Goal: Navigation & Orientation: Find specific page/section

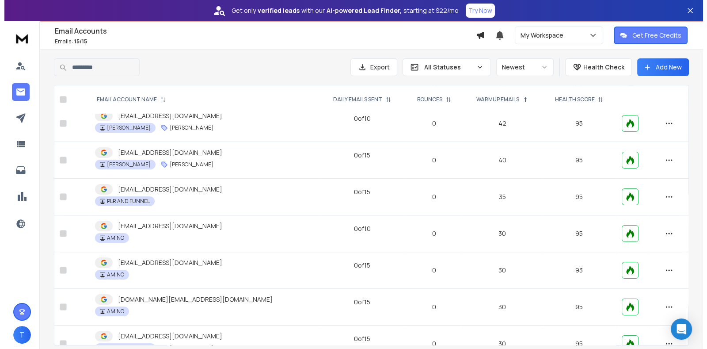
scroll to position [322, 0]
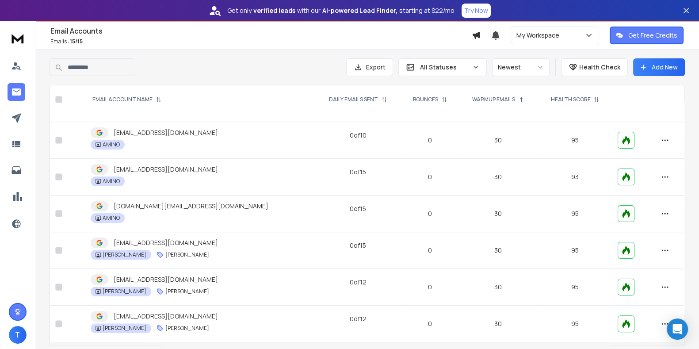
click at [159, 240] on p "[EMAIL_ADDRESS][DOMAIN_NAME]" at bounding box center [166, 242] width 104 height 9
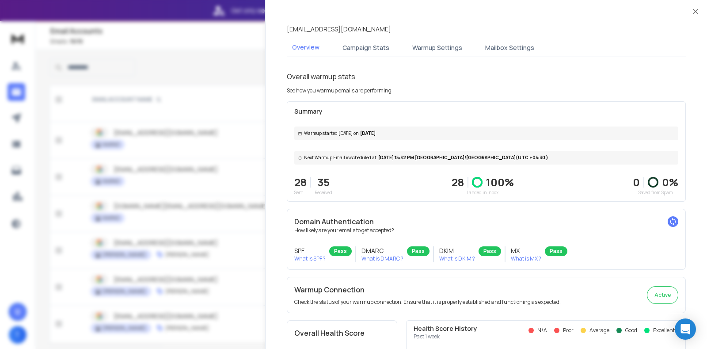
click at [43, 138] on div at bounding box center [353, 174] width 707 height 349
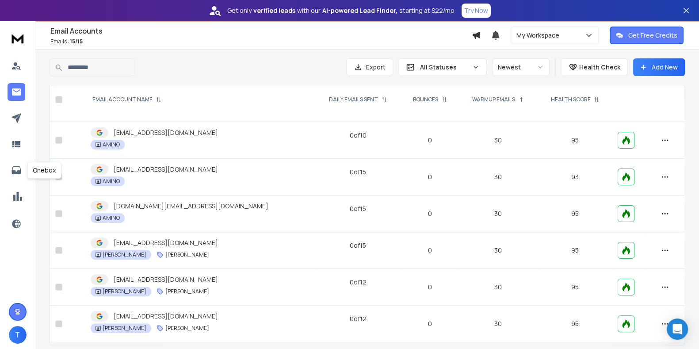
click at [15, 165] on icon at bounding box center [16, 170] width 11 height 11
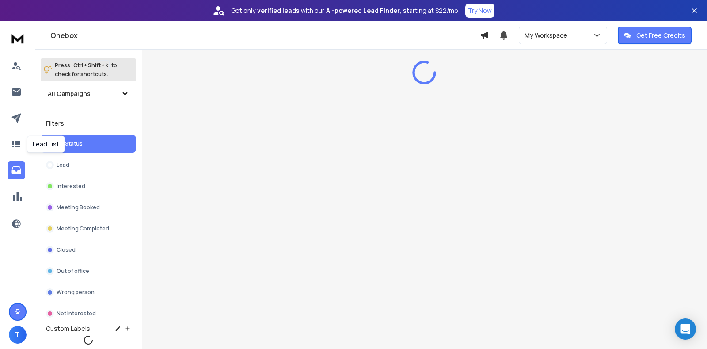
click at [16, 146] on icon at bounding box center [16, 144] width 8 height 6
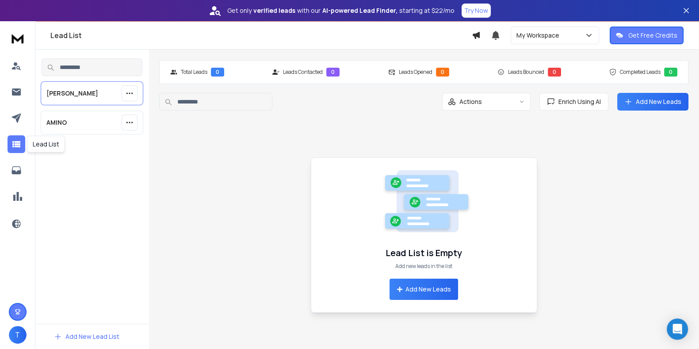
click at [688, 9] on icon at bounding box center [686, 11] width 8 height 8
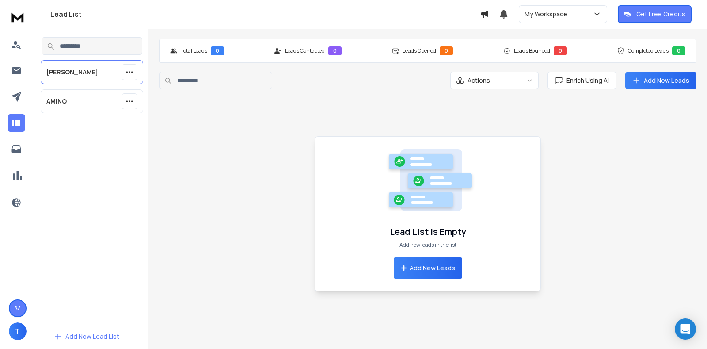
click at [524, 20] on button "My Workspace" at bounding box center [563, 14] width 88 height 18
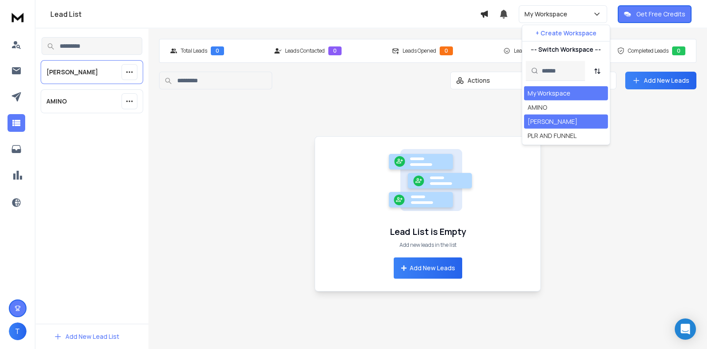
click at [548, 126] on div "[PERSON_NAME]" at bounding box center [566, 121] width 84 height 14
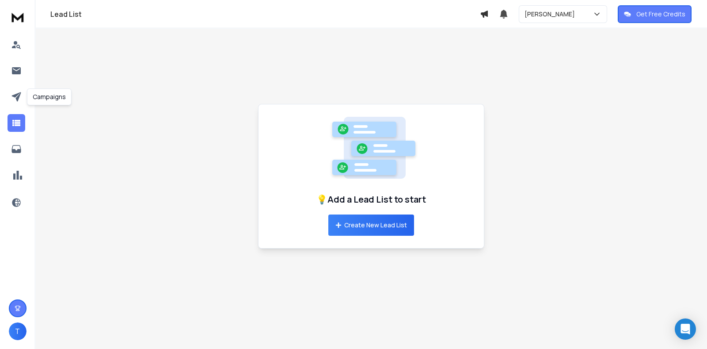
click at [20, 99] on icon at bounding box center [16, 96] width 11 height 11
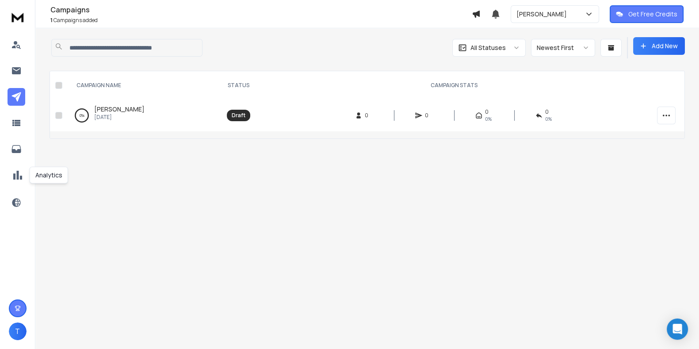
click at [15, 178] on icon at bounding box center [17, 174] width 13 height 13
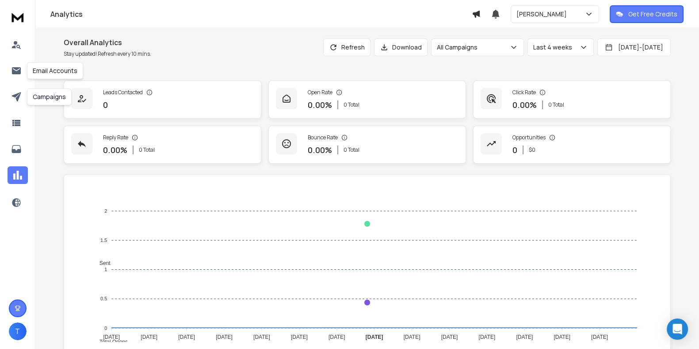
click at [20, 73] on icon at bounding box center [16, 70] width 9 height 7
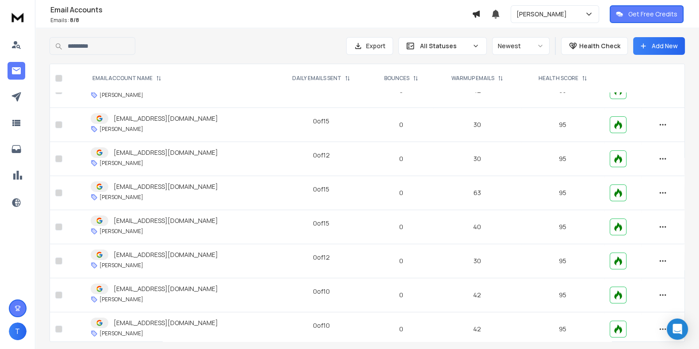
scroll to position [29, 0]
